Goal: Transaction & Acquisition: Purchase product/service

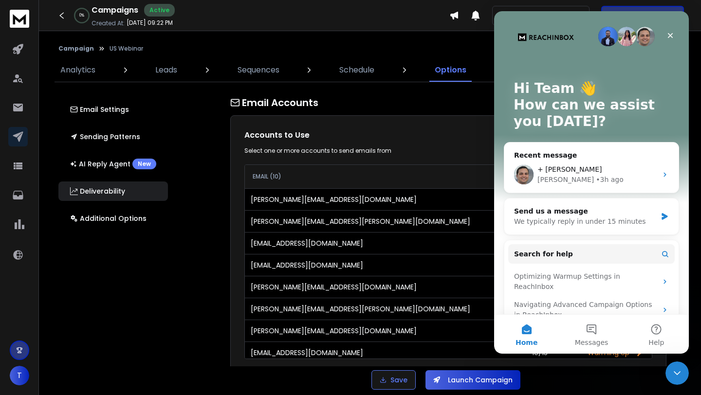
scroll to position [48, 0]
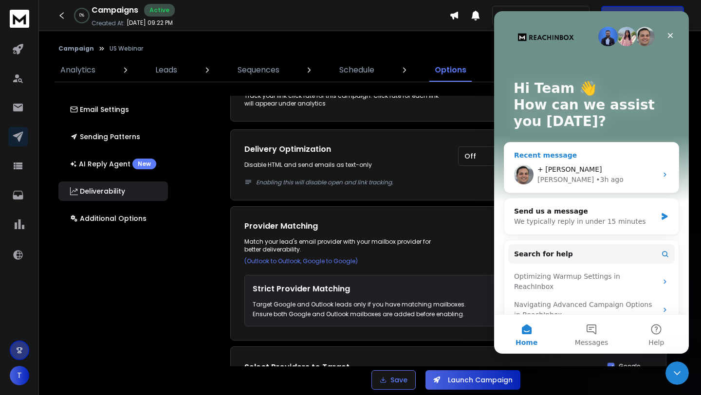
click at [579, 175] on div "Raj • 3h ago" at bounding box center [597, 180] width 120 height 10
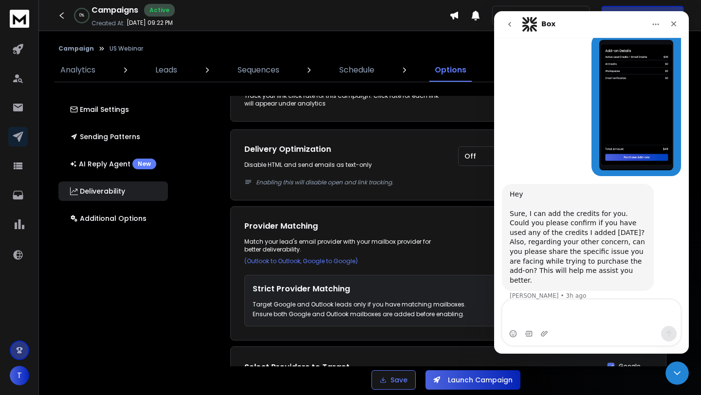
scroll to position [690, 0]
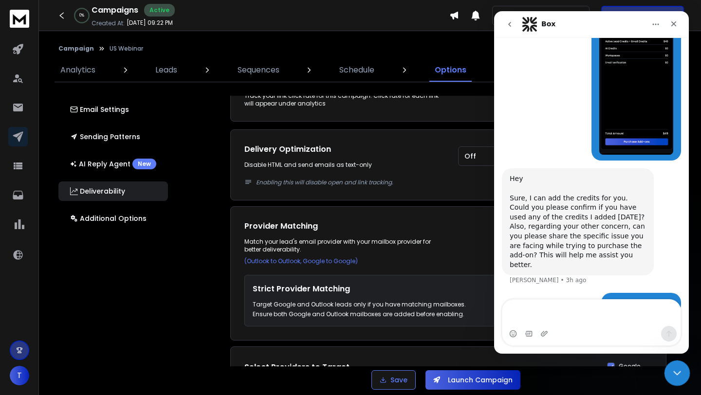
click at [675, 369] on icon "Close Intercom Messenger" at bounding box center [676, 372] width 12 height 12
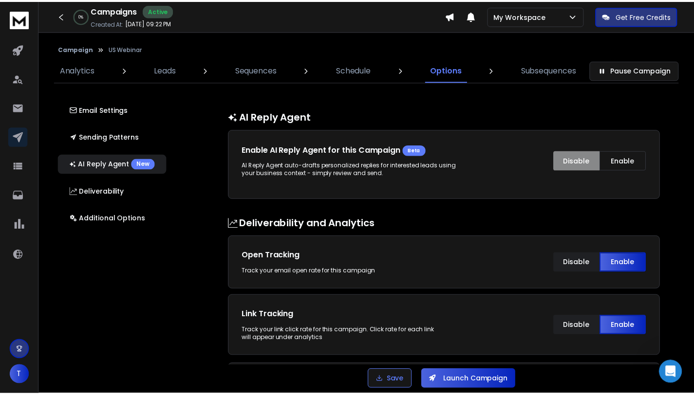
scroll to position [837, 0]
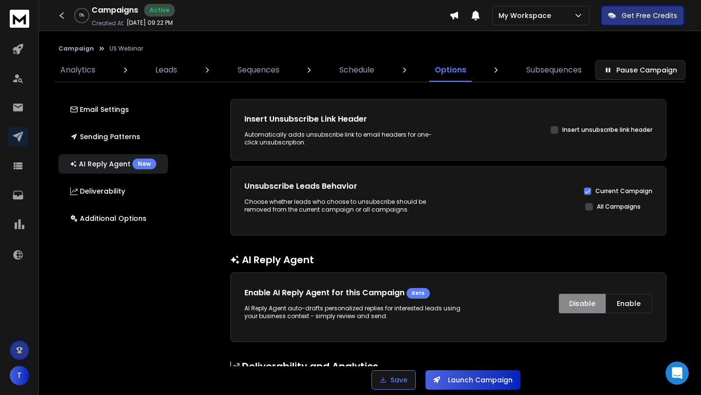
click at [83, 50] on button "Campaign" at bounding box center [76, 49] width 36 height 8
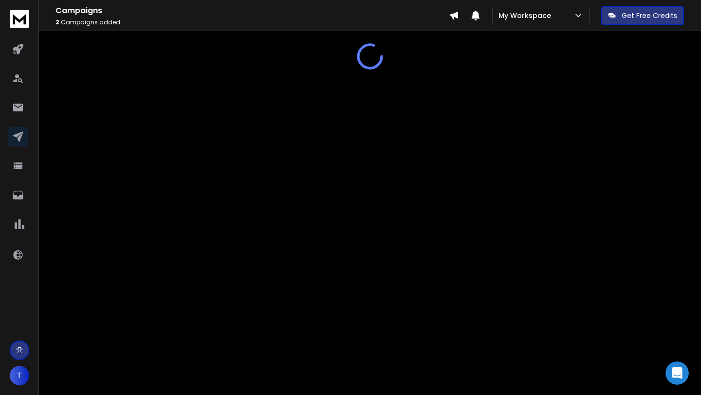
click at [117, 48] on div at bounding box center [370, 56] width 631 height 31
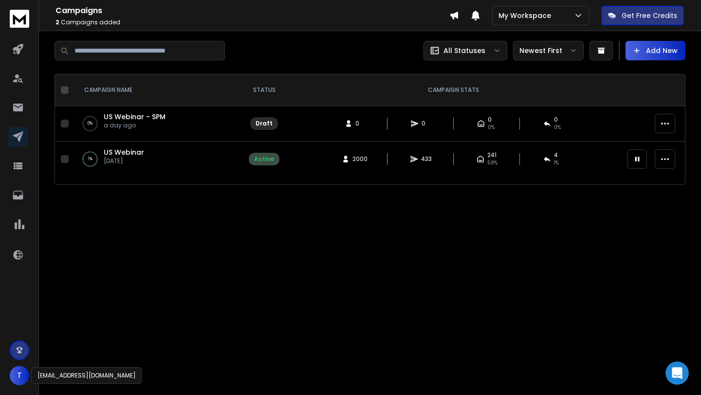
click at [22, 379] on span "T" at bounding box center [19, 375] width 19 height 19
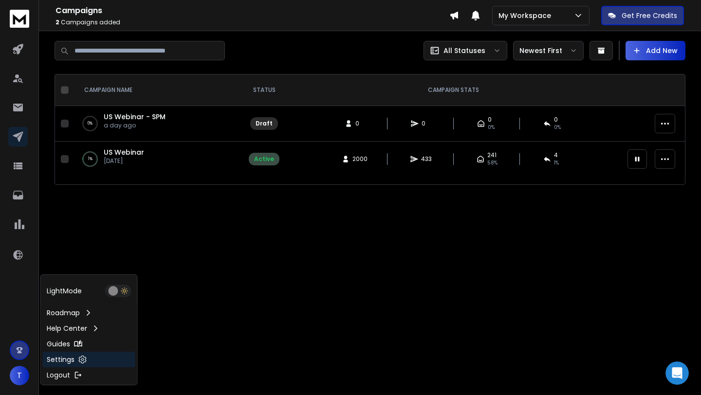
click at [64, 358] on p "Settings" at bounding box center [61, 360] width 28 height 10
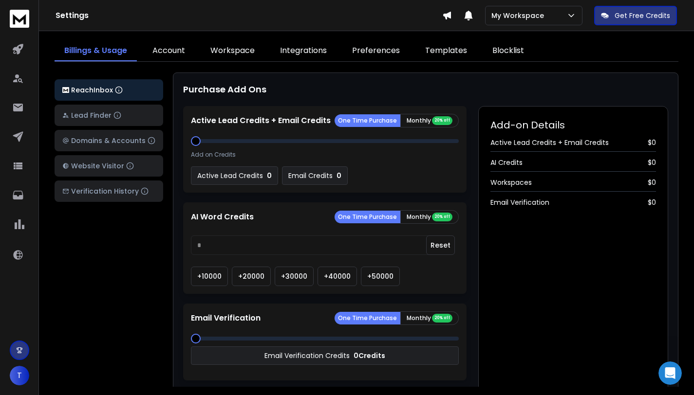
scroll to position [444, 0]
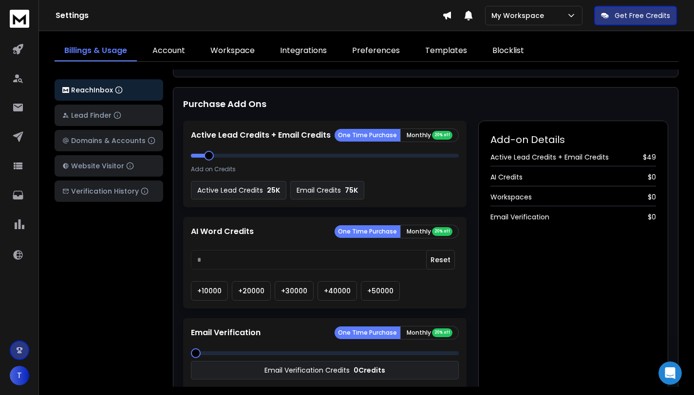
click at [204, 154] on span at bounding box center [209, 156] width 10 height 10
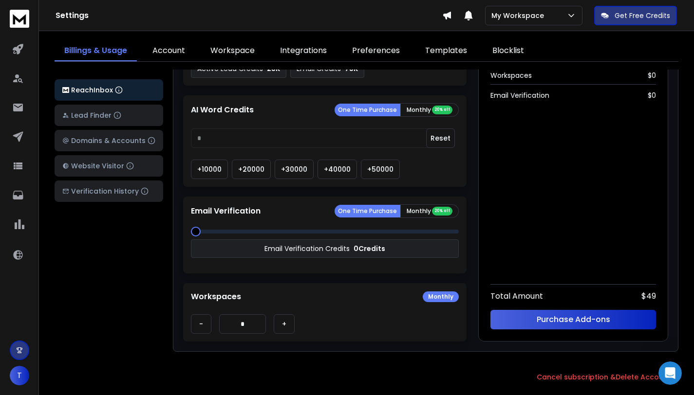
click at [565, 325] on button "Purchase Add-ons" at bounding box center [573, 319] width 166 height 19
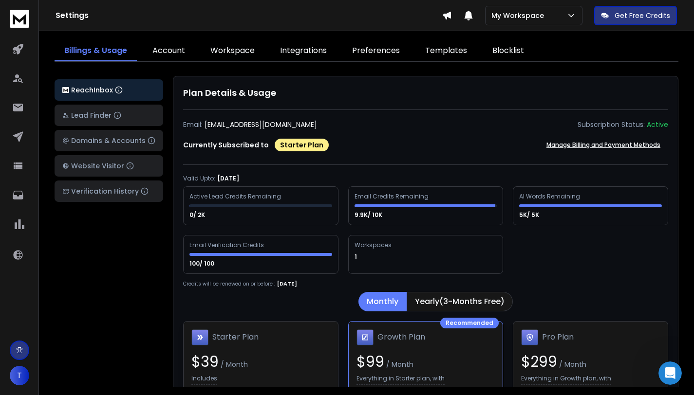
scroll to position [0, 0]
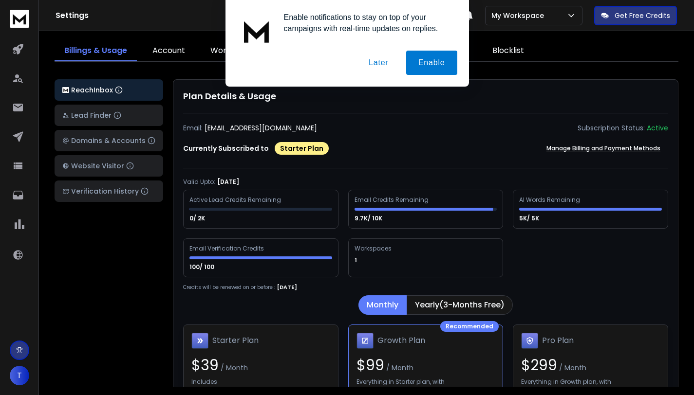
click at [377, 66] on button "Later" at bounding box center [378, 63] width 44 height 24
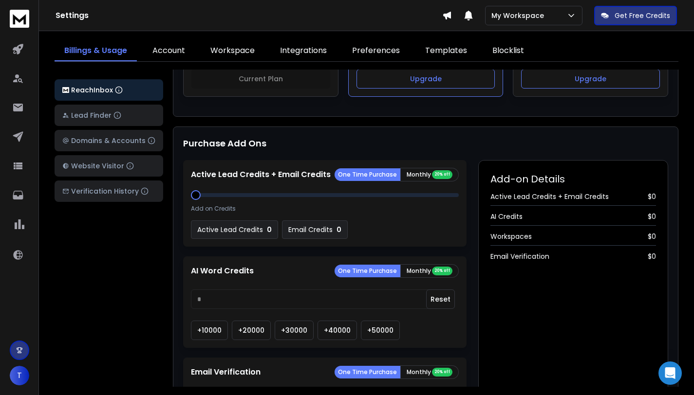
scroll to position [412, 0]
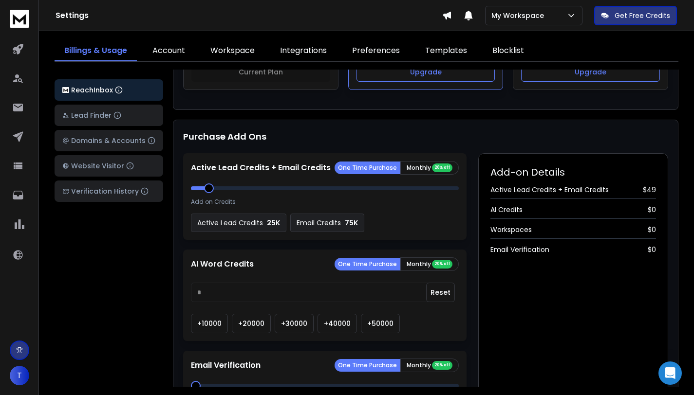
click at [204, 191] on span at bounding box center [209, 189] width 10 height 10
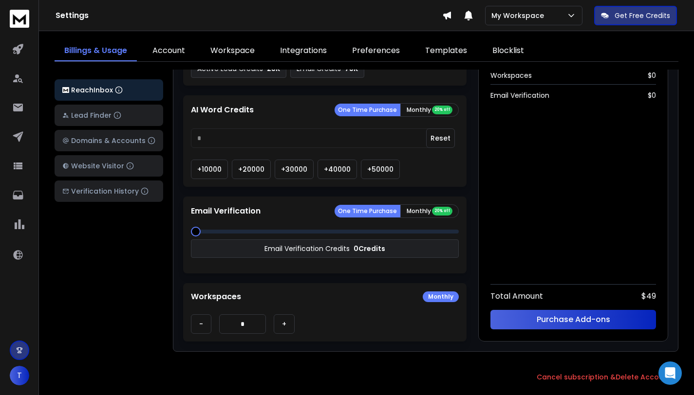
click at [552, 323] on button "Purchase Add-ons" at bounding box center [573, 319] width 166 height 19
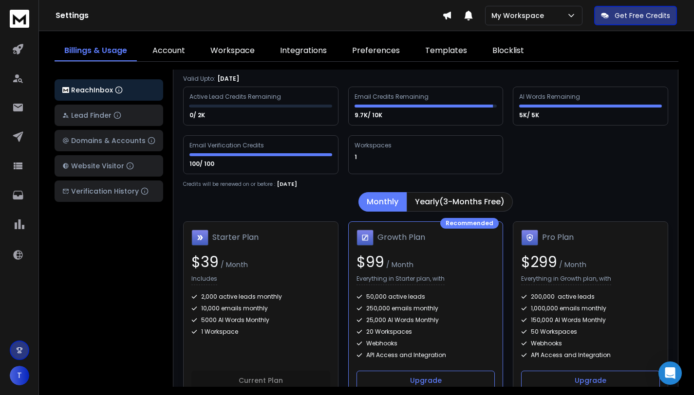
scroll to position [0, 0]
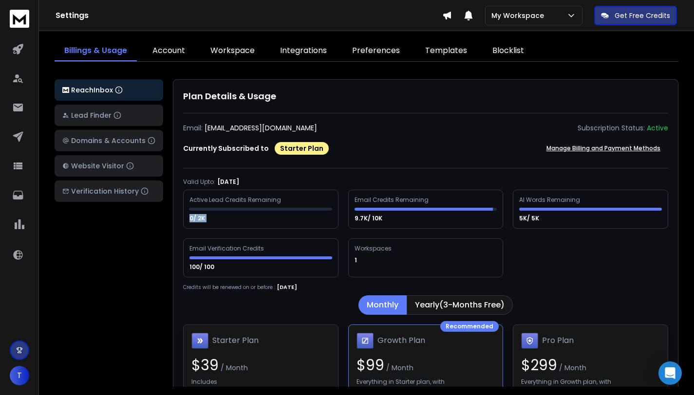
drag, startPoint x: 205, startPoint y: 219, endPoint x: 184, endPoint y: 219, distance: 21.9
click at [184, 219] on div "Active Lead Credits Remaining 0/ 2K" at bounding box center [260, 209] width 155 height 39
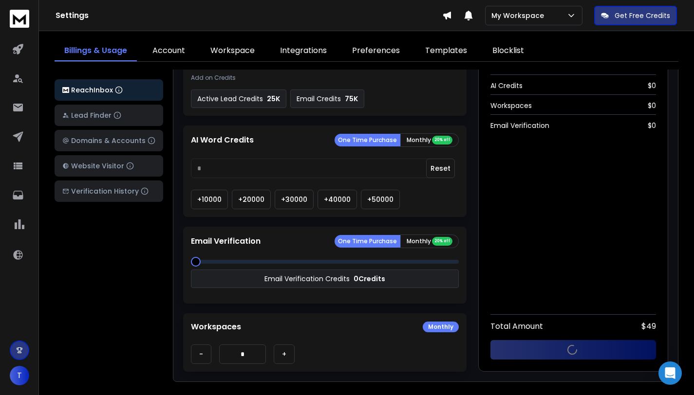
scroll to position [566, 0]
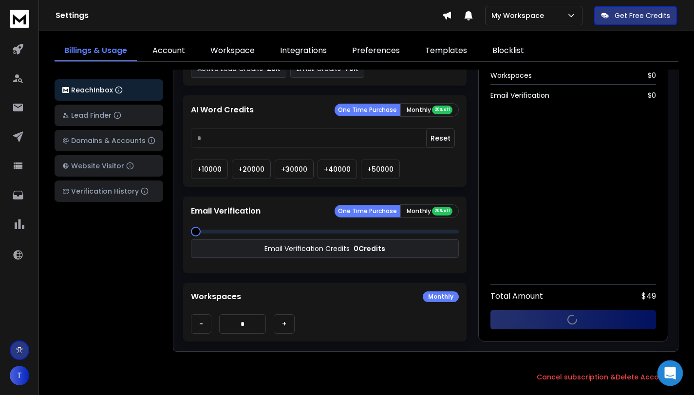
click at [664, 375] on div "Open Intercom Messenger" at bounding box center [670, 374] width 26 height 26
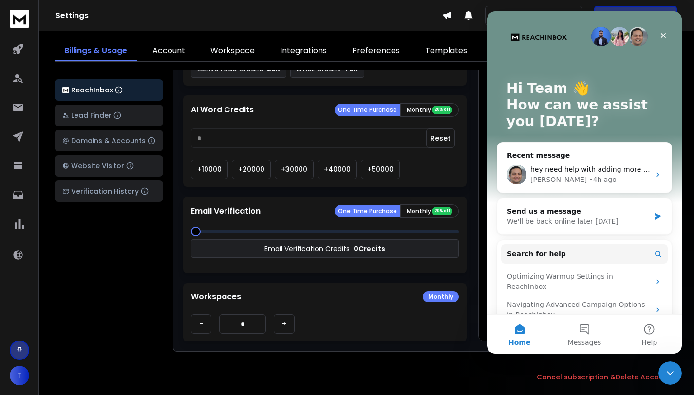
scroll to position [0, 0]
click at [560, 170] on span "hey need help with adding more email accounts" at bounding box center [612, 170] width 165 height 8
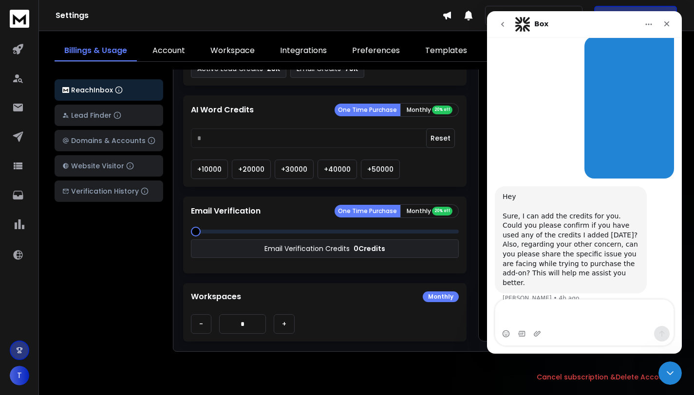
scroll to position [690, 0]
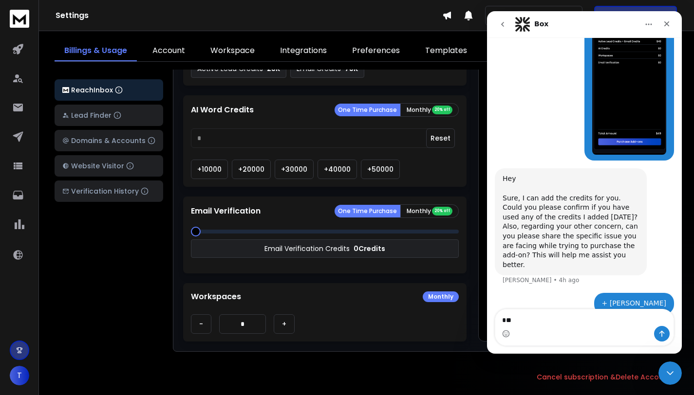
type textarea "*"
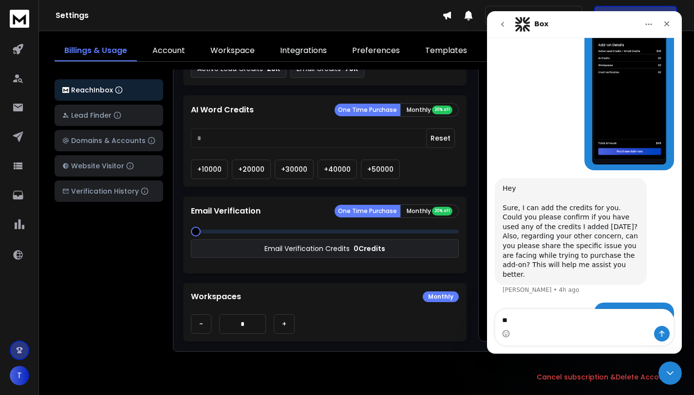
type textarea "*"
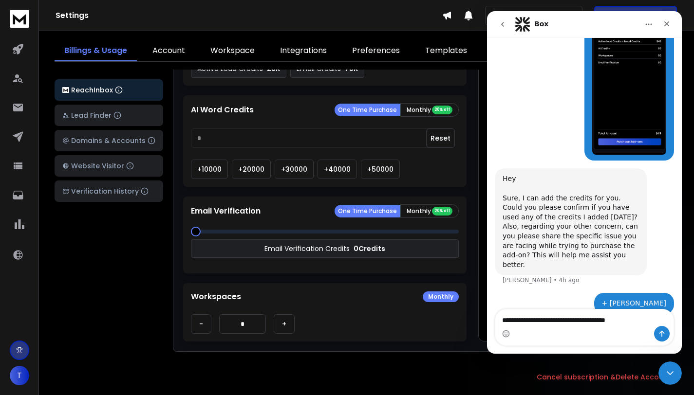
scroll to position [700, 0]
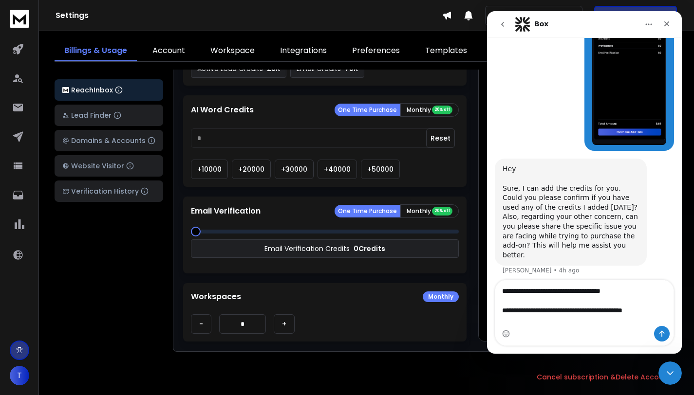
type textarea "**********"
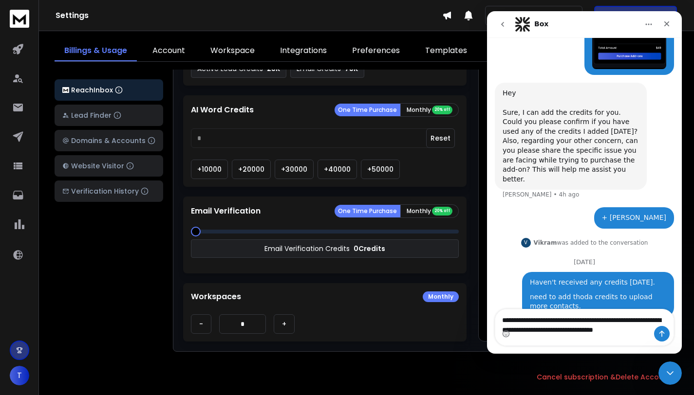
scroll to position [798, 0]
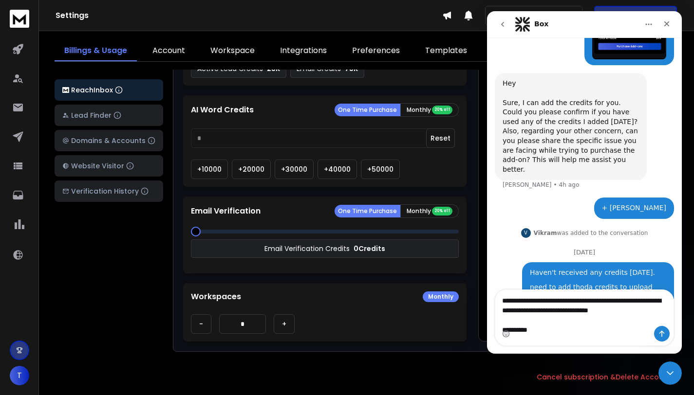
type textarea "**********"
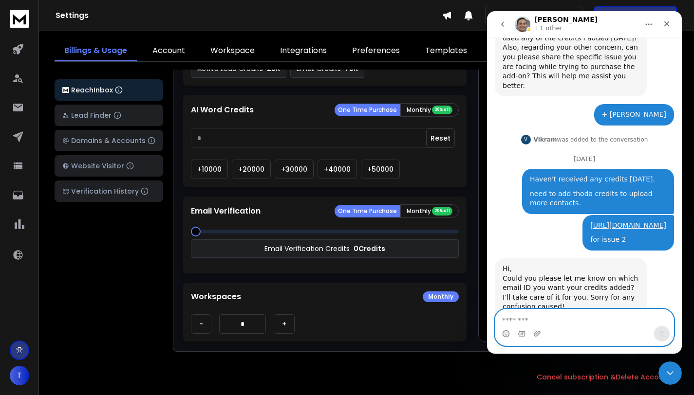
scroll to position [920, 0]
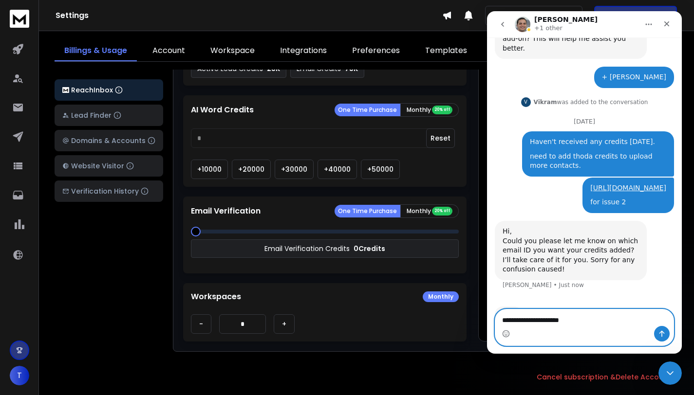
type textarea "**********"
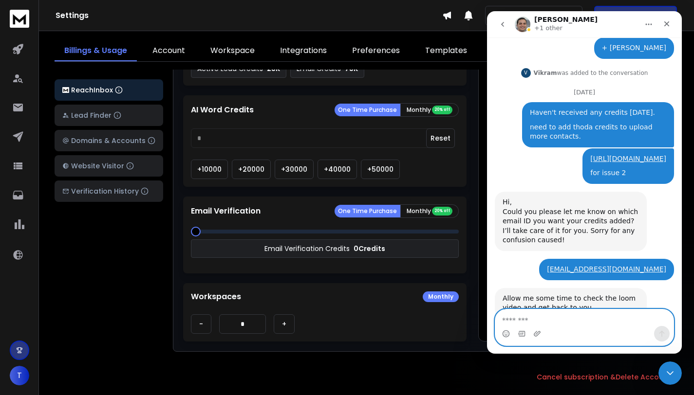
scroll to position [950, 0]
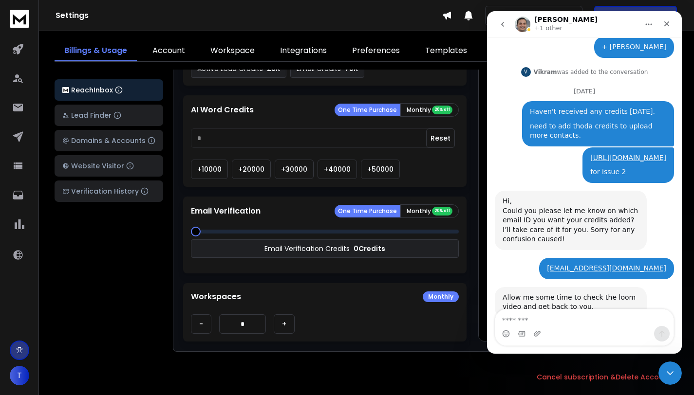
click at [564, 293] on div "Allow me some time to check the loom video and get back to you." at bounding box center [570, 302] width 136 height 19
click at [585, 293] on div "Allow me some time to check the loom video and get back to you." at bounding box center [570, 302] width 136 height 19
click at [663, 374] on icon "Close Intercom Messenger" at bounding box center [669, 372] width 12 height 12
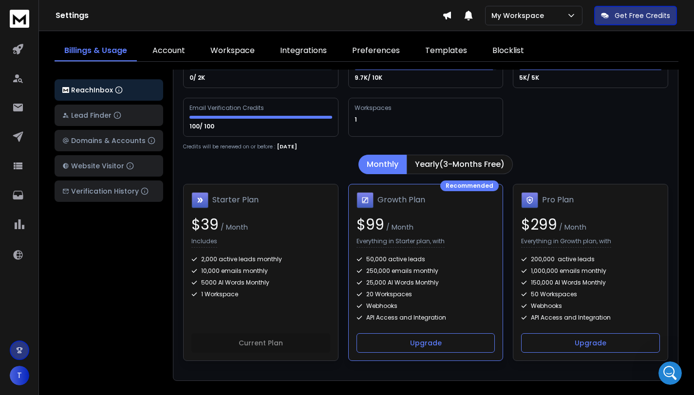
scroll to position [0, 0]
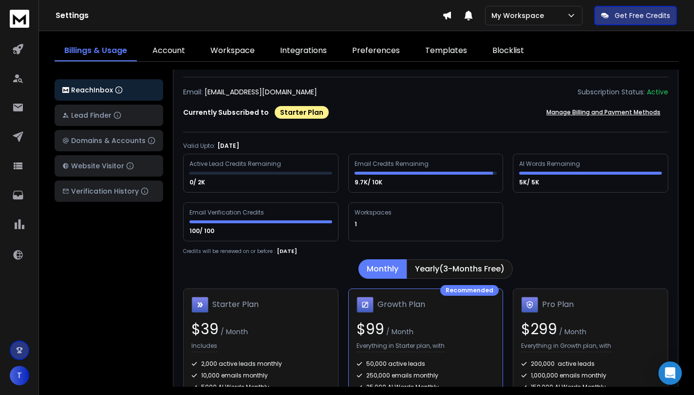
scroll to position [38, 0]
